Goal: Task Accomplishment & Management: Manage account settings

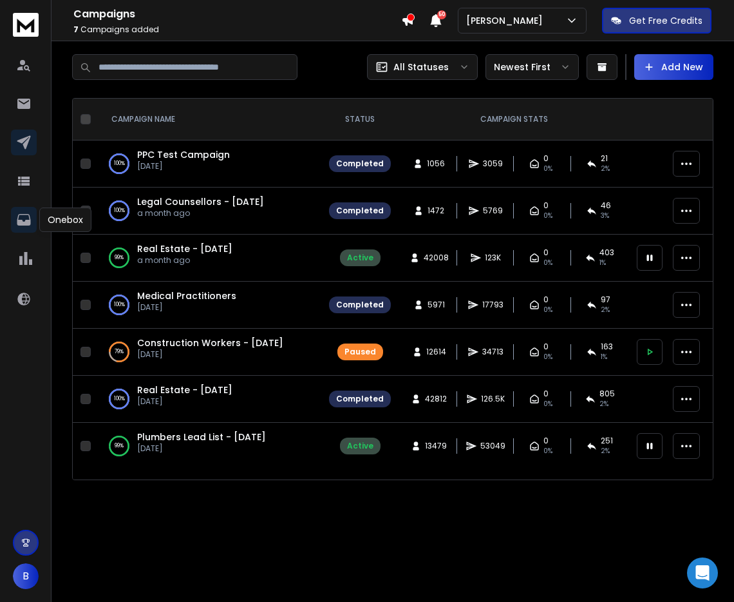
click at [31, 220] on icon at bounding box center [23, 219] width 15 height 15
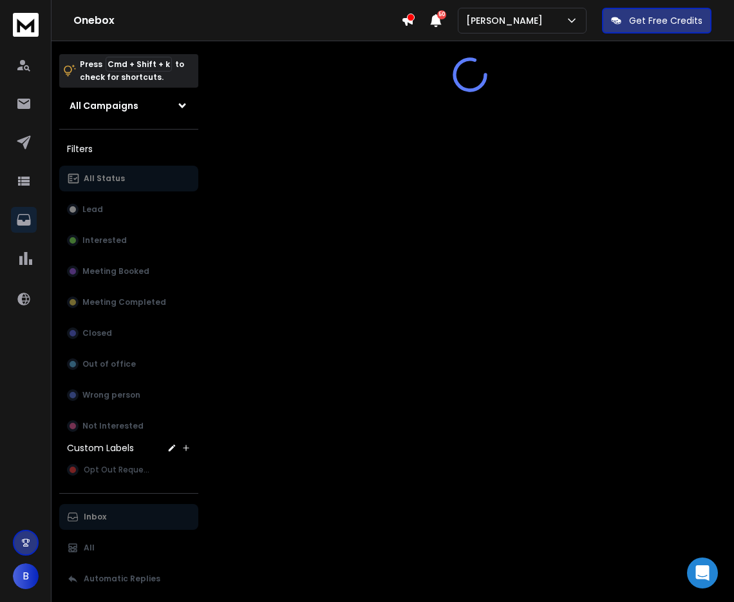
click at [146, 250] on div "All Status Lead Interested Meeting Booked Meeting Completed Closed Out of offic…" at bounding box center [128, 302] width 139 height 273
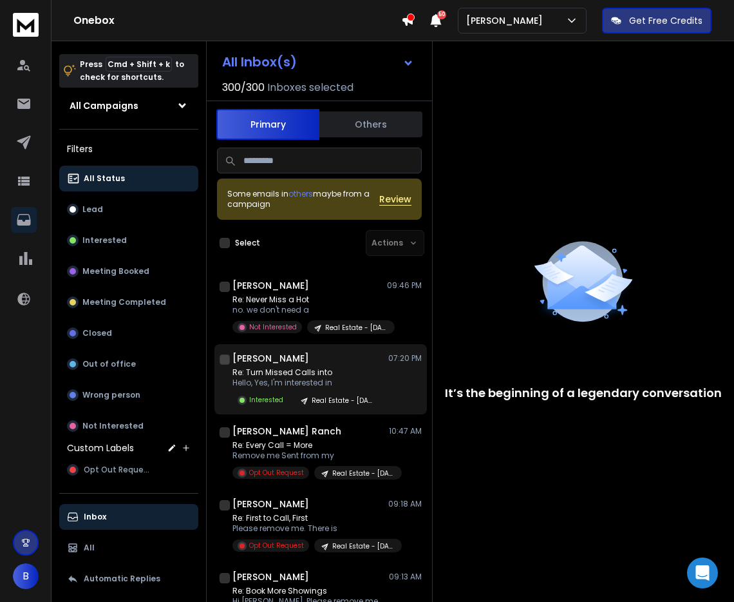
click at [321, 361] on div "[PERSON_NAME] 07:20 PM" at bounding box center [327, 358] width 189 height 13
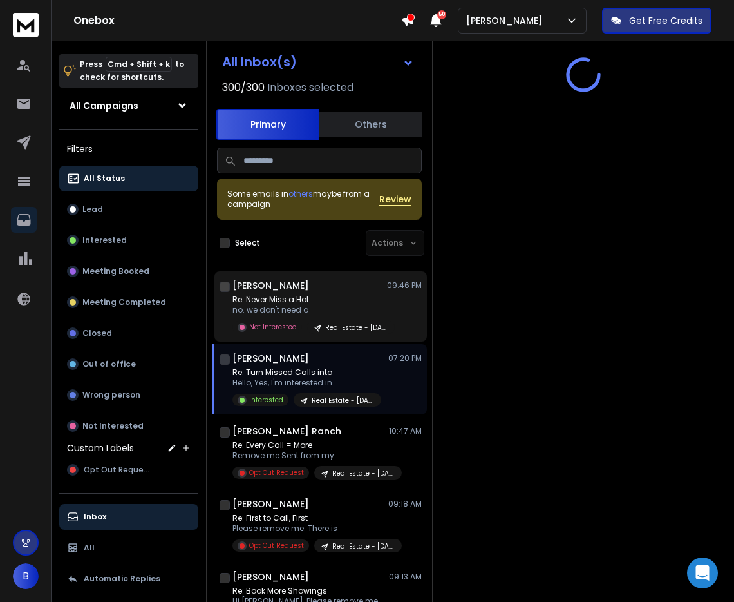
click at [373, 290] on div "[PERSON_NAME] 09:46 PM" at bounding box center [327, 285] width 189 height 13
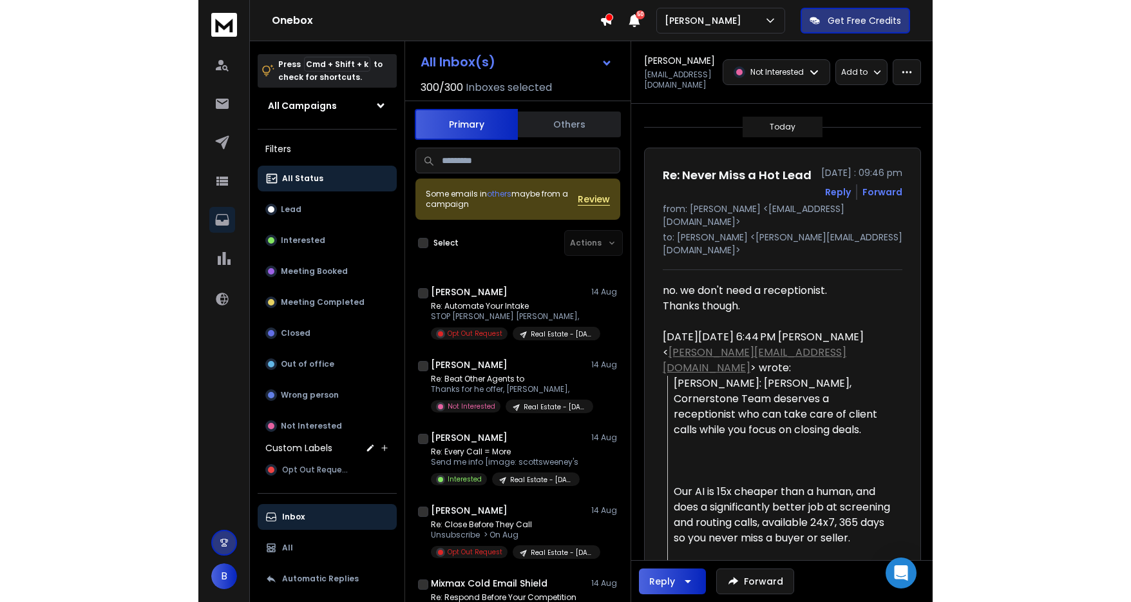
scroll to position [865, 0]
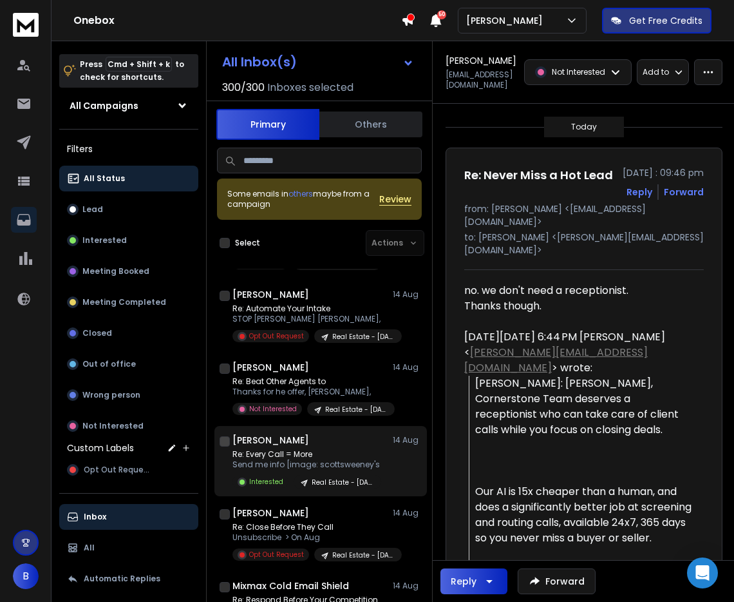
click at [309, 456] on p "Re: Every Call = More" at bounding box center [307, 454] width 149 height 10
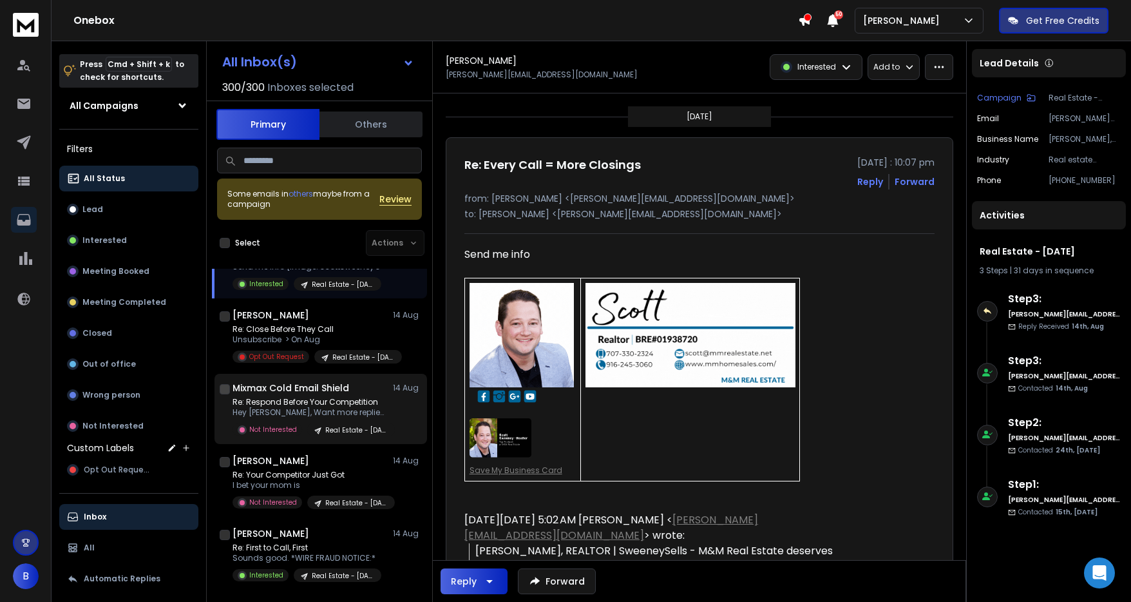
scroll to position [1096, 0]
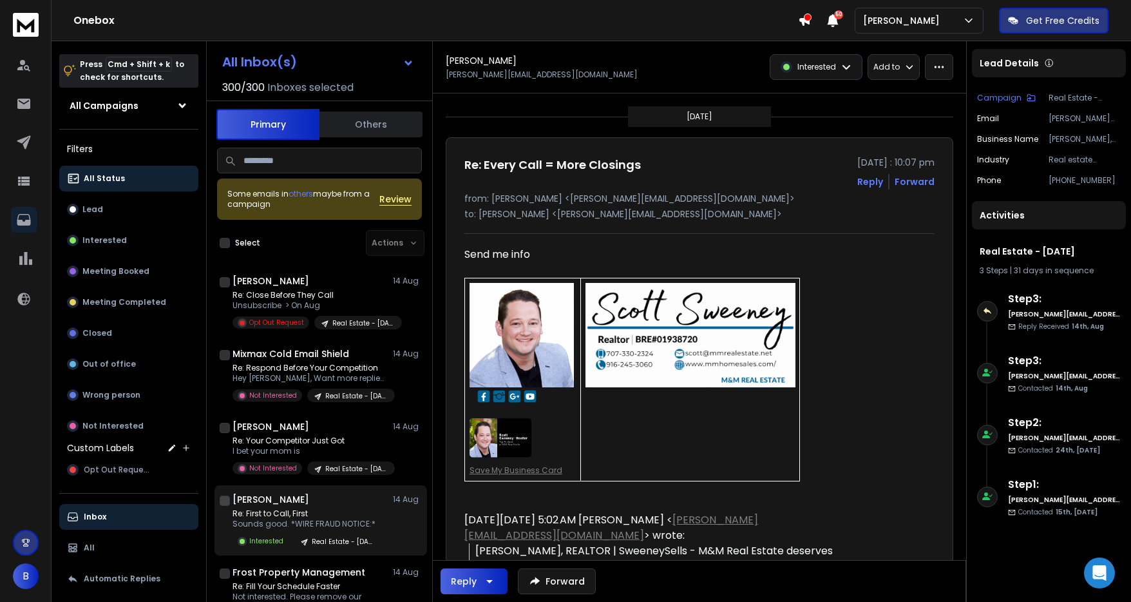
click at [339, 501] on div "[PERSON_NAME] [DATE]" at bounding box center [327, 499] width 189 height 13
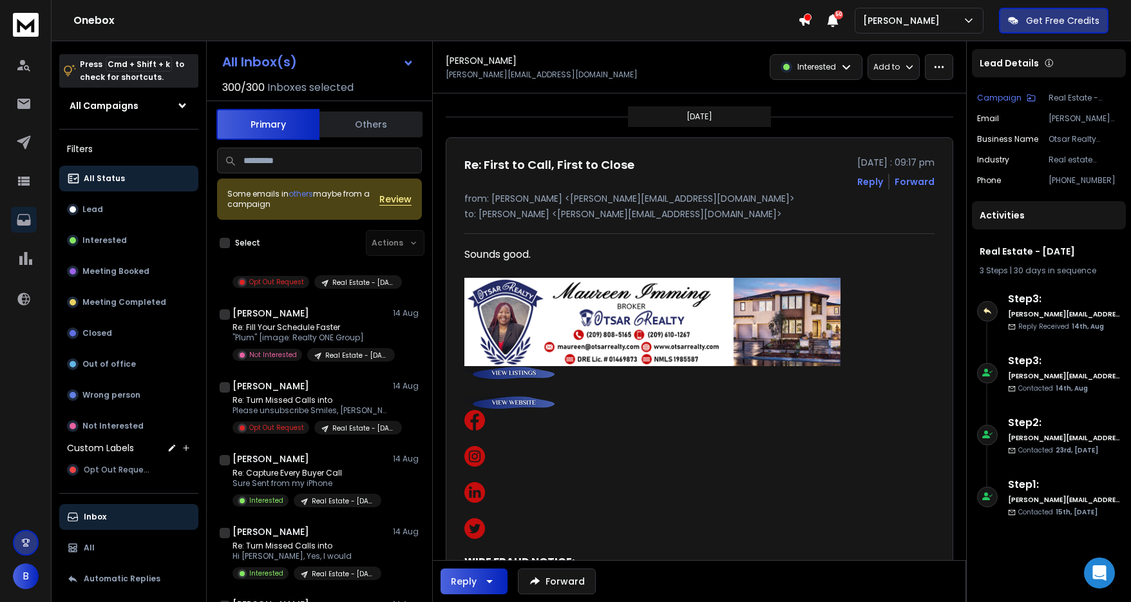
scroll to position [1573, 0]
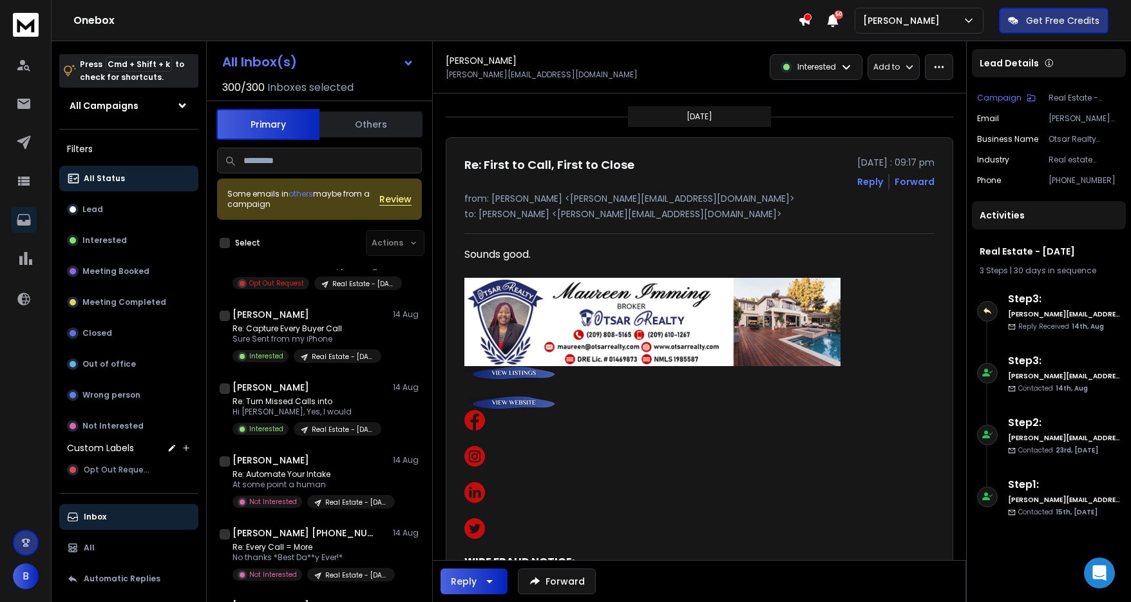
click at [335, 392] on div "[PERSON_NAME] [DATE]" at bounding box center [327, 387] width 189 height 13
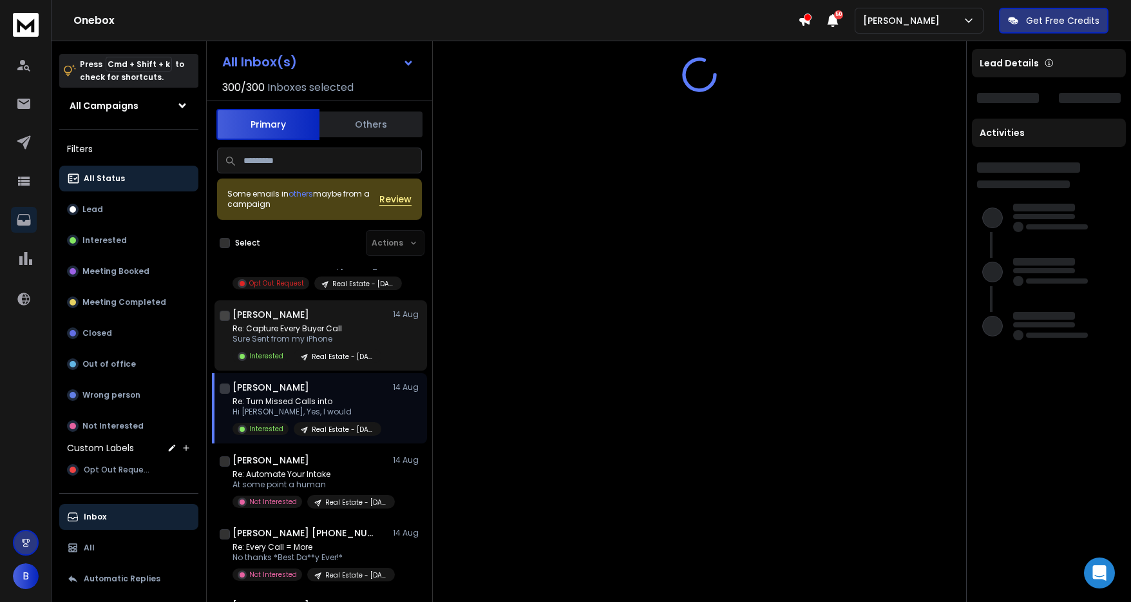
click at [344, 325] on p "Re: Capture Every Buyer Call" at bounding box center [307, 328] width 149 height 10
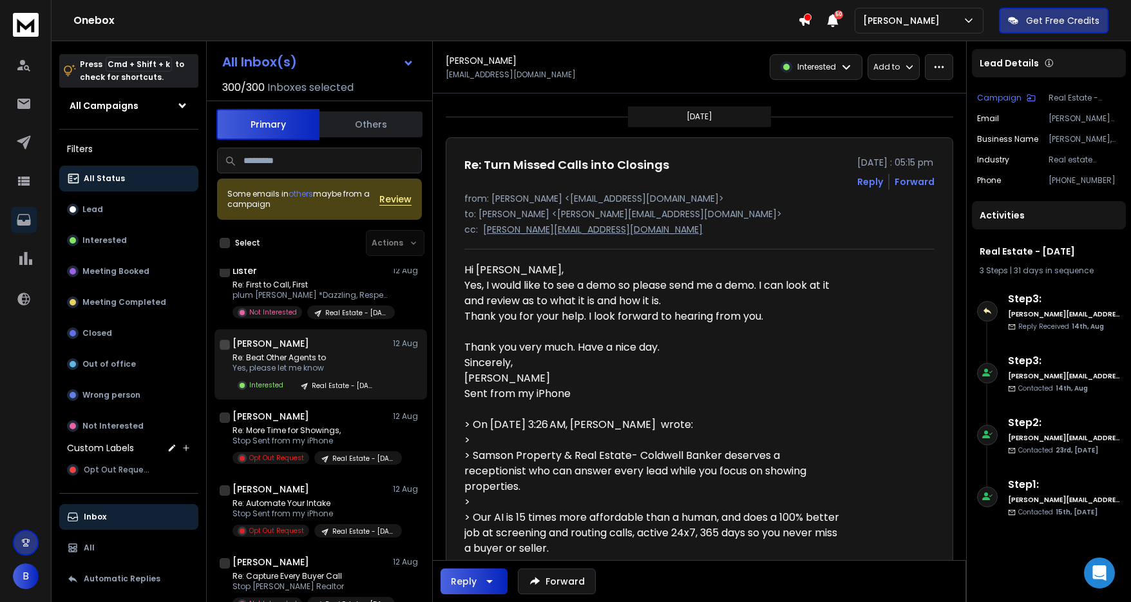
scroll to position [3137, 0]
